Goal: Task Accomplishment & Management: Manage account settings

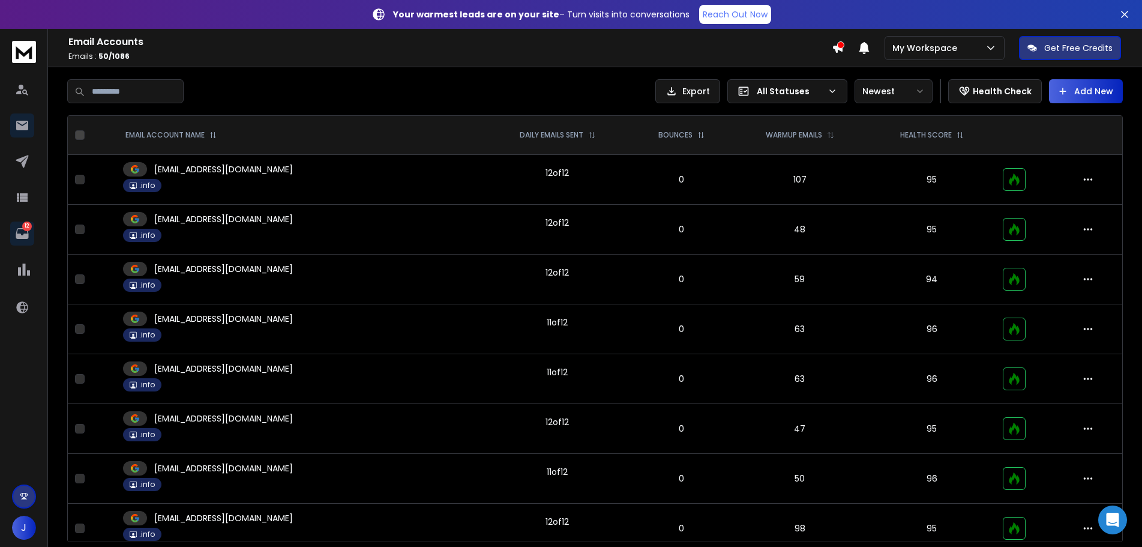
click at [26, 231] on p "12" at bounding box center [27, 226] width 10 height 10
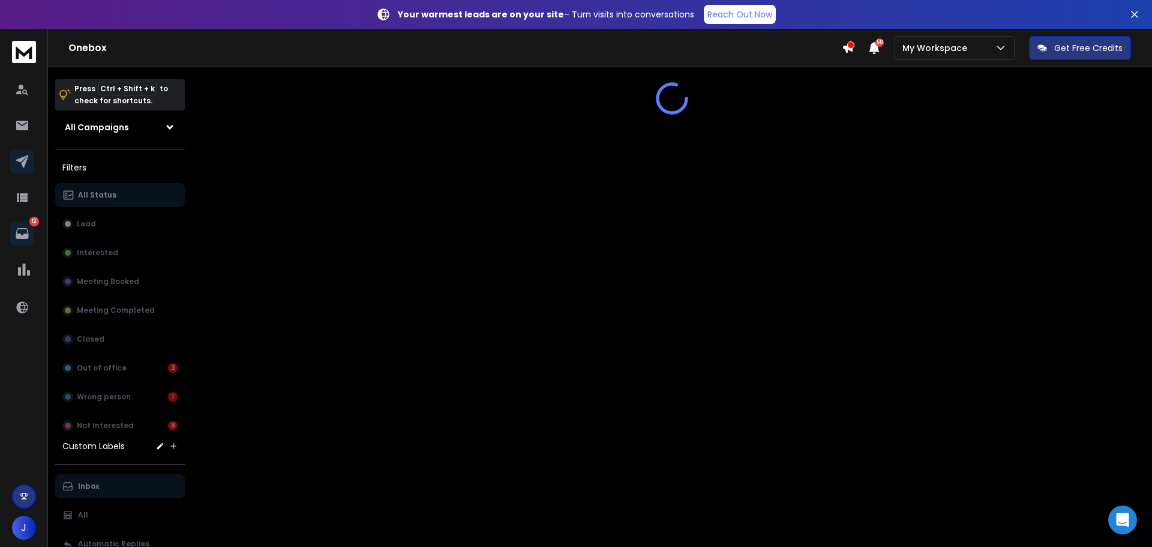
click at [19, 161] on icon at bounding box center [22, 161] width 13 height 13
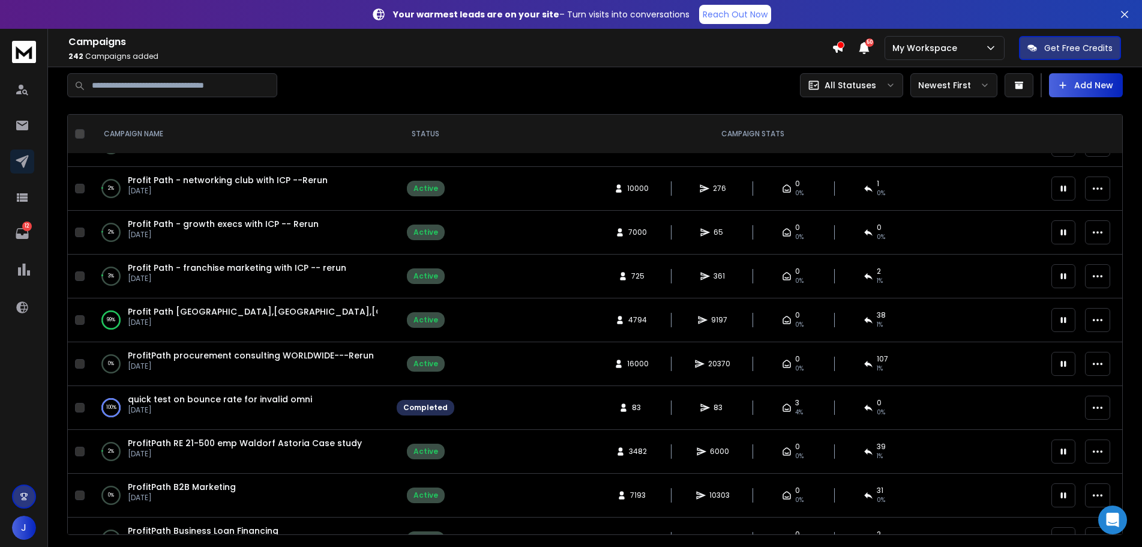
scroll to position [180, 0]
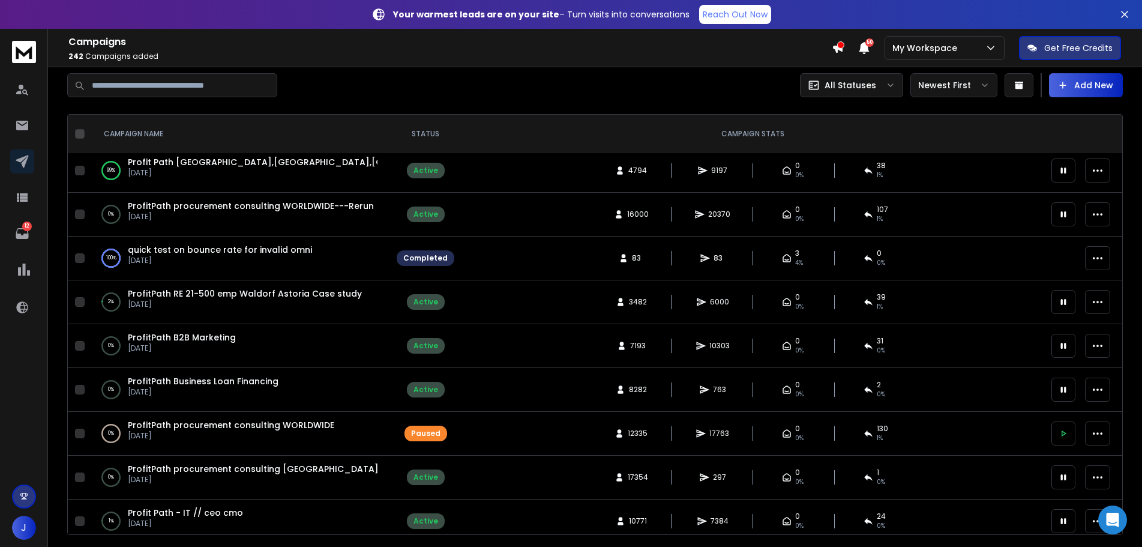
click at [241, 379] on span "ProfitPath Business Loan Financing" at bounding box center [203, 381] width 151 height 12
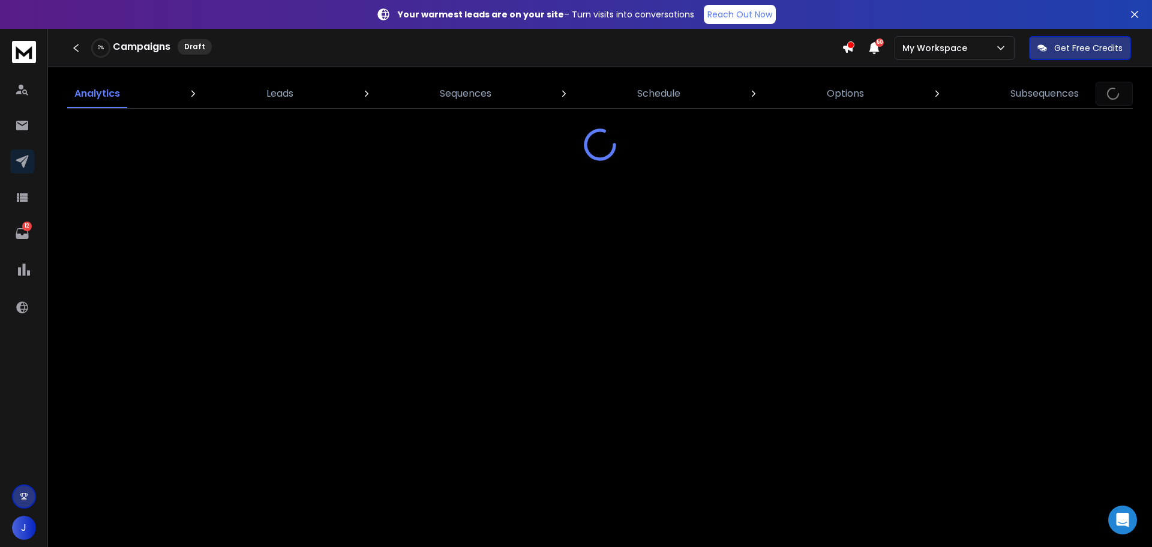
click at [815, 89] on div "Analytics Leads Sequences Schedule Options Subsequences" at bounding box center [576, 93] width 1019 height 29
click at [839, 90] on p "Options" at bounding box center [845, 93] width 37 height 14
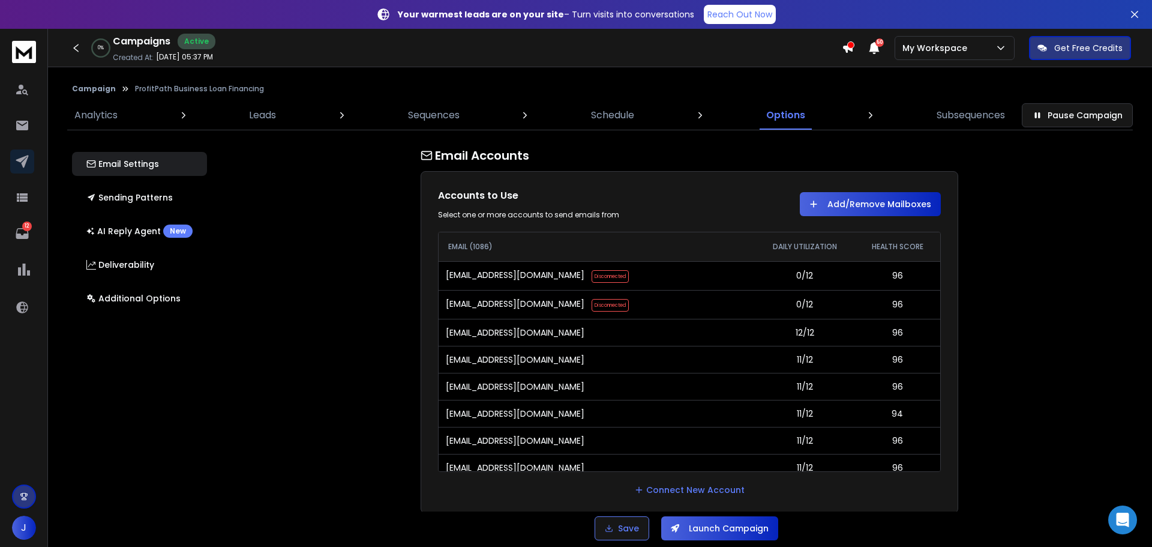
click at [871, 203] on button "Add/Remove Mailboxes" at bounding box center [870, 204] width 141 height 24
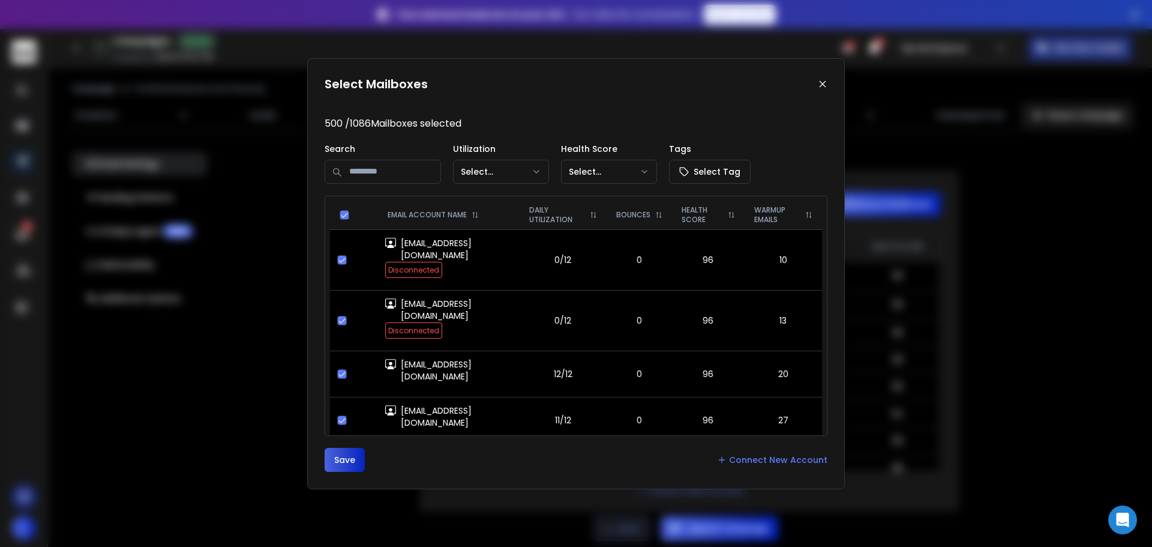
click at [826, 82] on icon at bounding box center [823, 84] width 10 height 10
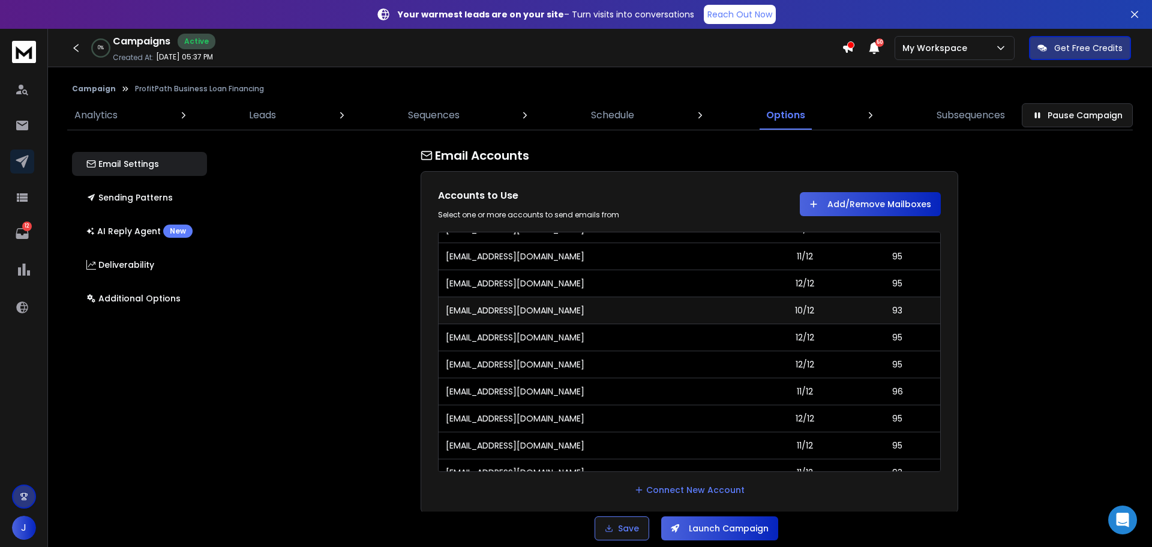
scroll to position [1440, 0]
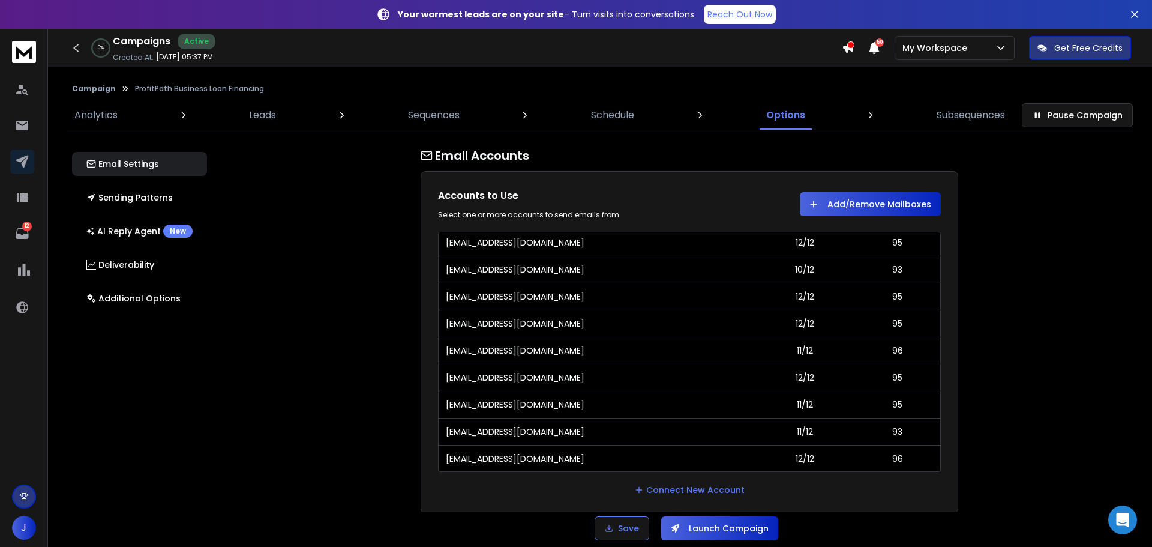
drag, startPoint x: 934, startPoint y: 259, endPoint x: 934, endPoint y: 280, distance: 20.4
click at [934, 280] on div "EMAIL (1086) DAILY UTILIZATION HEALTH SCORE [EMAIL_ADDRESS][DOMAIN_NAME] Discon…" at bounding box center [689, 352] width 503 height 240
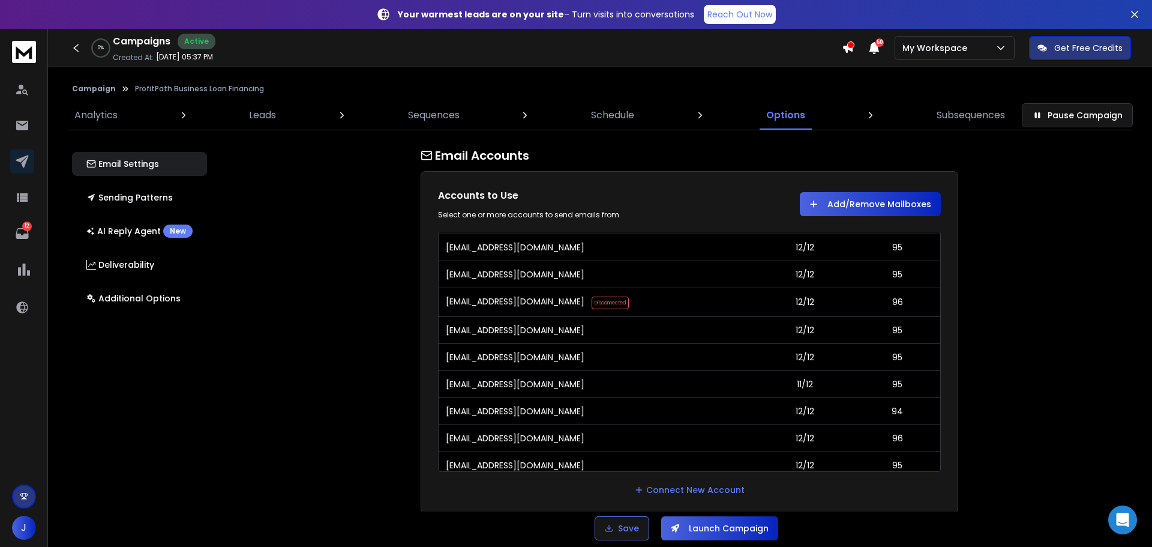
scroll to position [13324, 0]
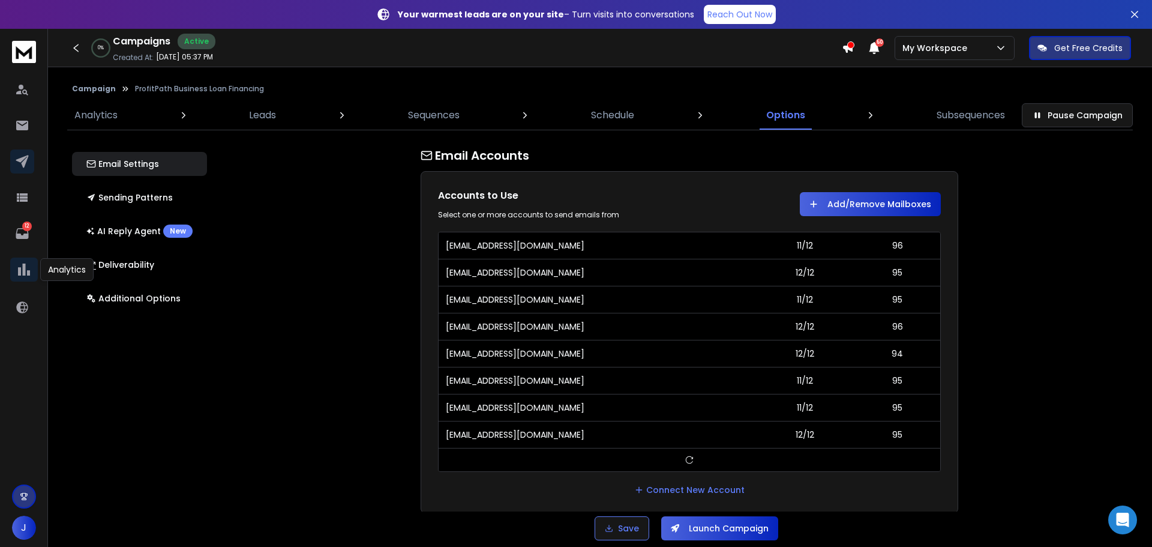
click at [19, 268] on icon at bounding box center [24, 269] width 12 height 12
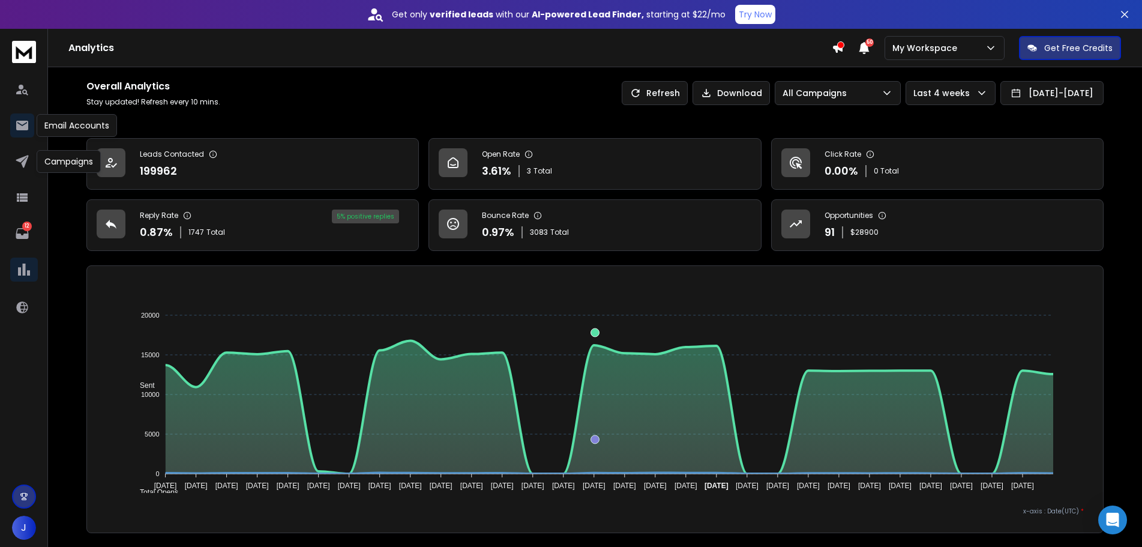
click at [26, 126] on icon at bounding box center [22, 126] width 12 height 10
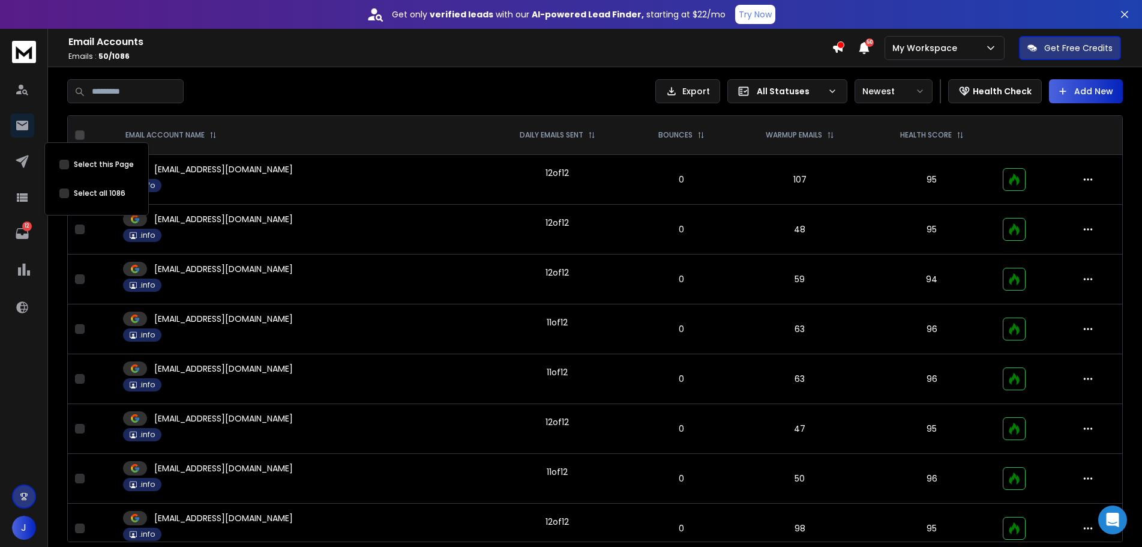
click at [67, 193] on button "Select this Page" at bounding box center [64, 193] width 10 height 10
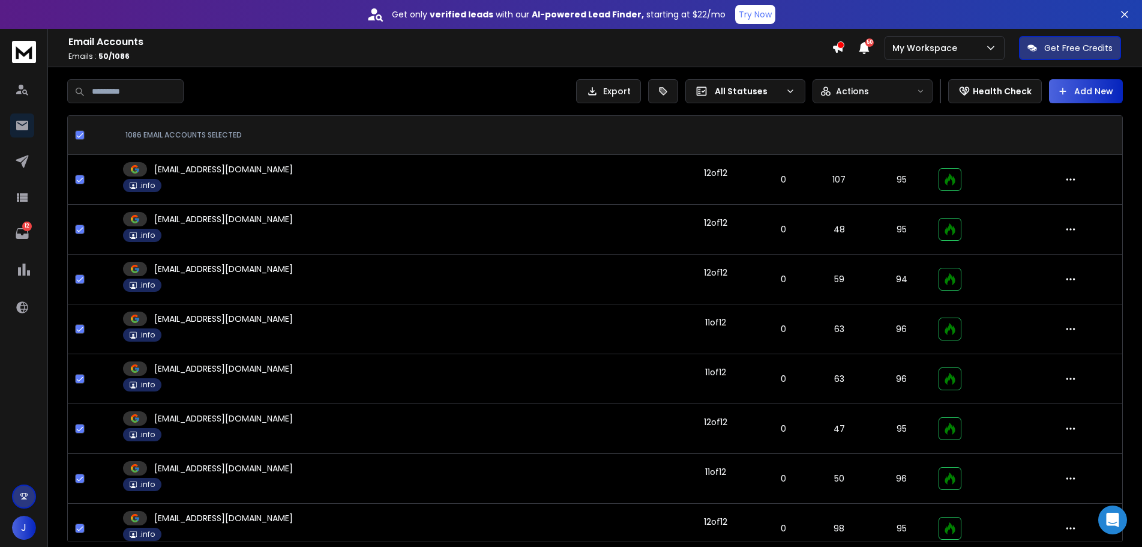
drag, startPoint x: 669, startPoint y: 93, endPoint x: 866, endPoint y: 118, distance: 198.9
click at [818, 122] on div "Export All Statuses Actions Health Check Add New 1086 EMAIL ACCOUNTS SELECTED j…" at bounding box center [594, 310] width 1055 height 463
click at [865, 94] on p "Actions" at bounding box center [852, 91] width 33 height 12
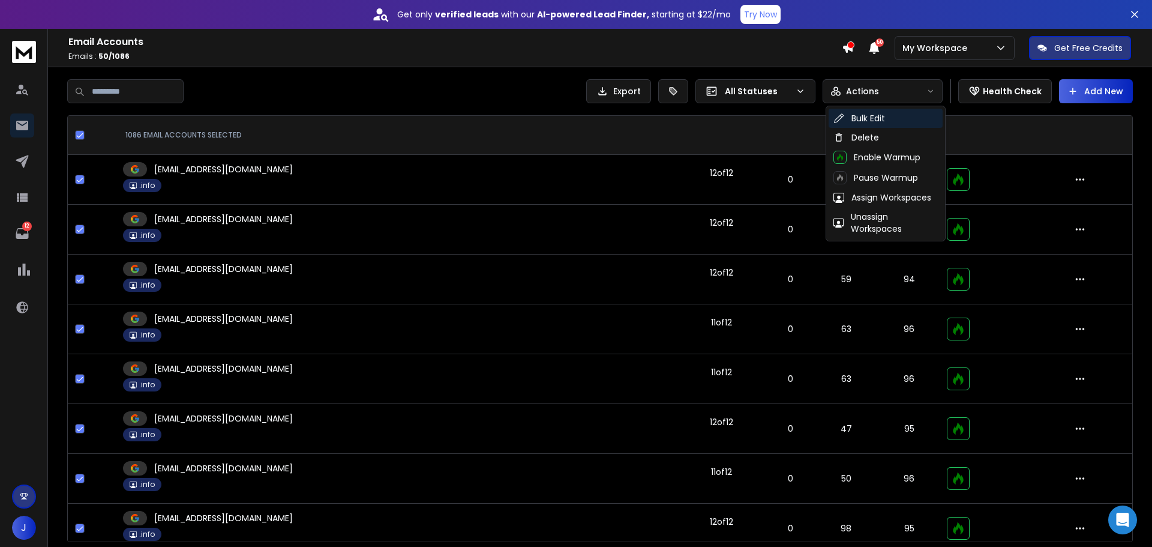
click at [871, 112] on div "Bulk Edit" at bounding box center [886, 118] width 114 height 19
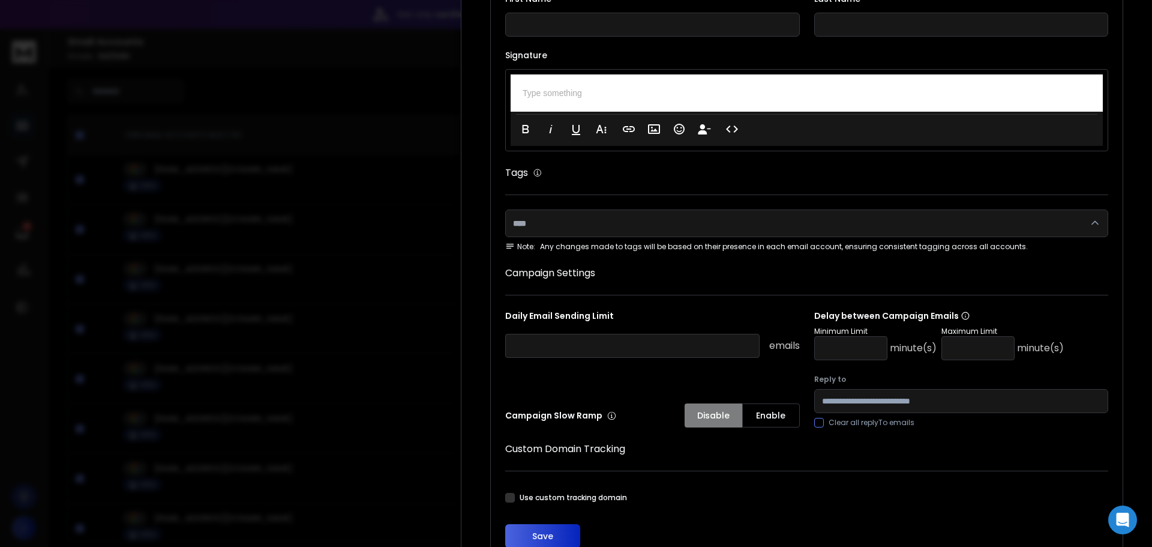
scroll to position [176, 0]
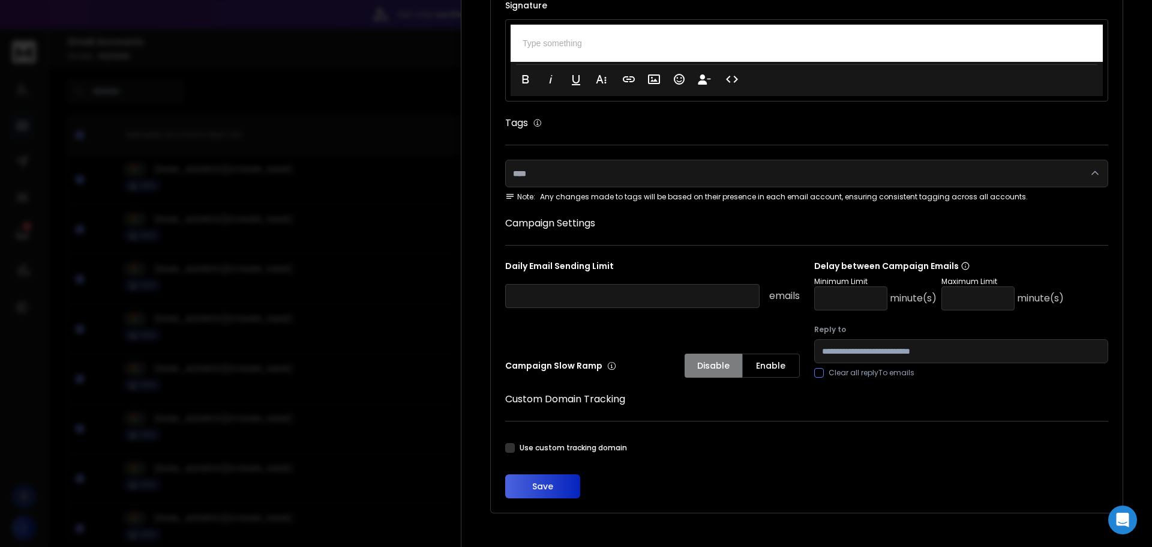
click at [584, 280] on div "Daily Email Sending Limit emails" at bounding box center [652, 285] width 295 height 50
click at [601, 296] on input "number" at bounding box center [632, 296] width 254 height 24
type input "**"
click at [557, 487] on button "Save" at bounding box center [542, 486] width 75 height 24
